Goal: Find specific page/section: Find specific page/section

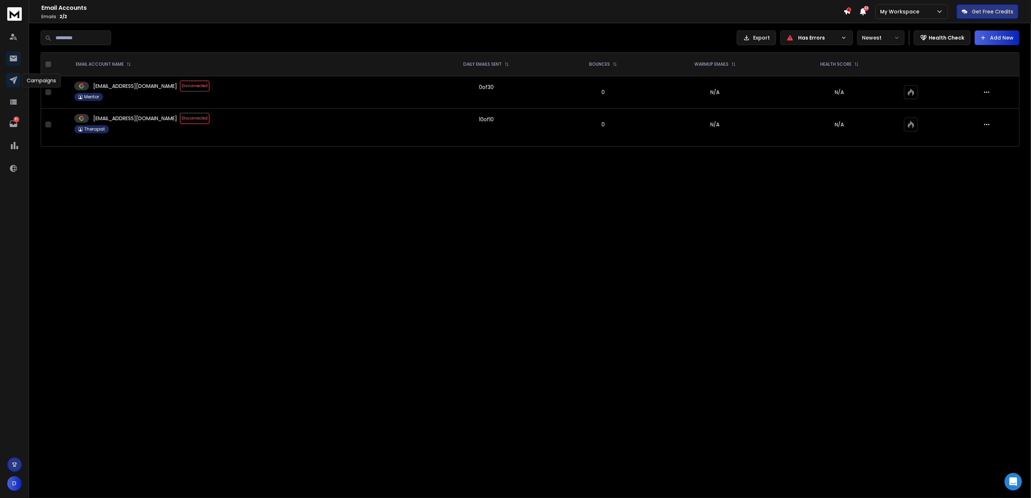
click at [13, 79] on icon at bounding box center [13, 80] width 8 height 8
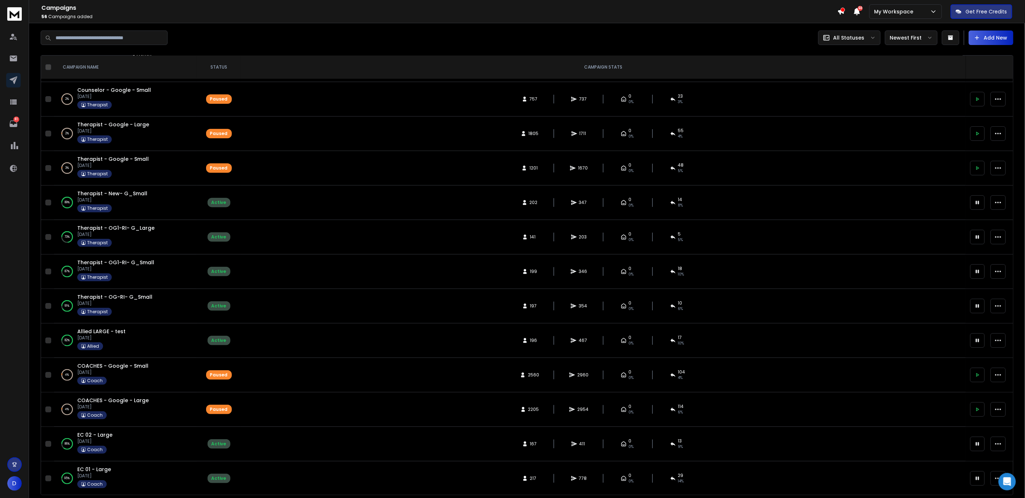
scroll to position [15, 0]
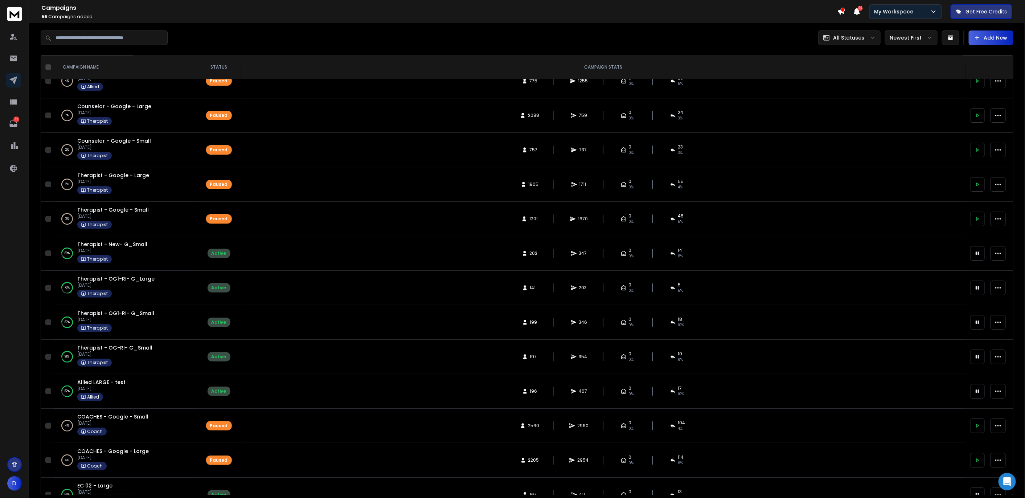
click at [934, 9] on icon "button" at bounding box center [933, 11] width 7 height 7
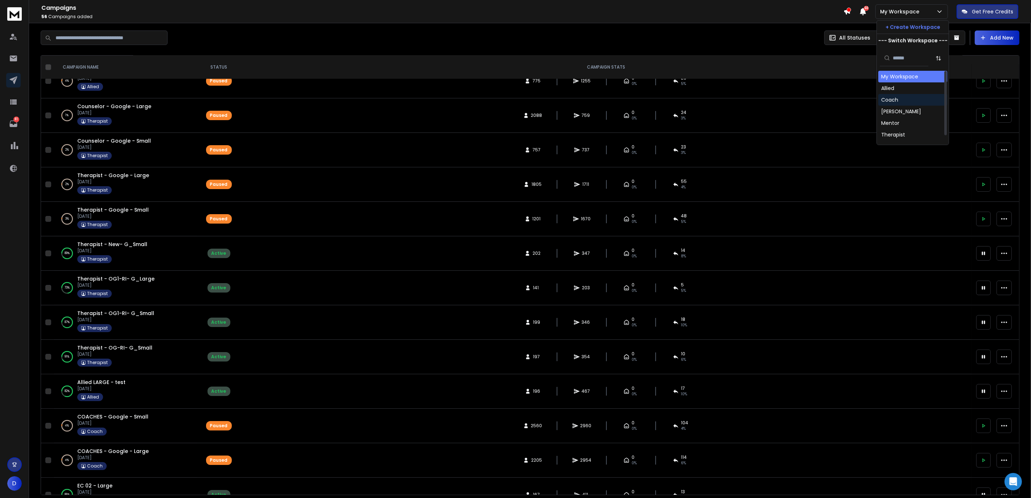
click at [892, 97] on div "Coach" at bounding box center [889, 99] width 17 height 7
